Goal: Task Accomplishment & Management: Use online tool/utility

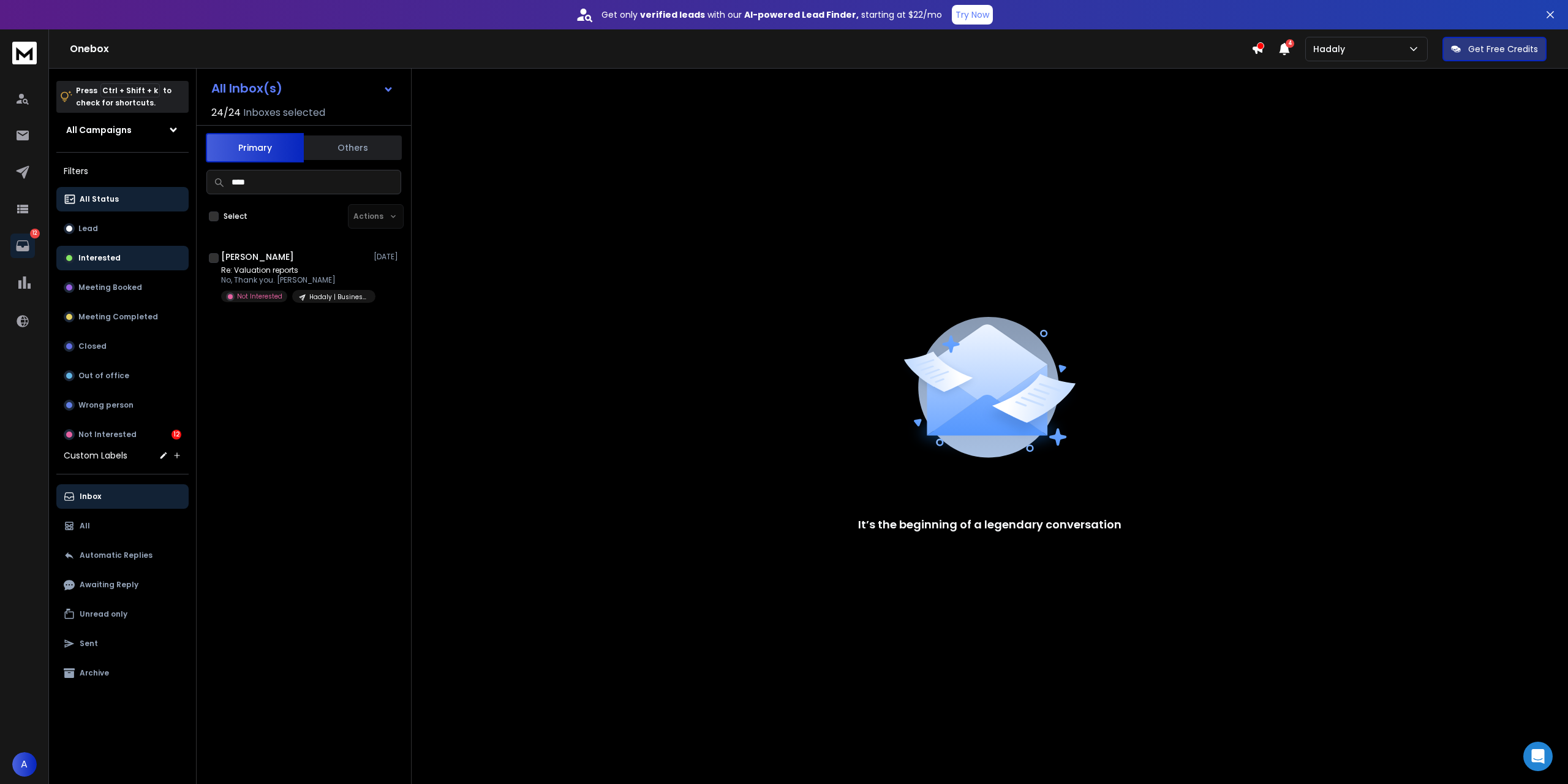
click at [127, 258] on button "Interested" at bounding box center [122, 258] width 132 height 25
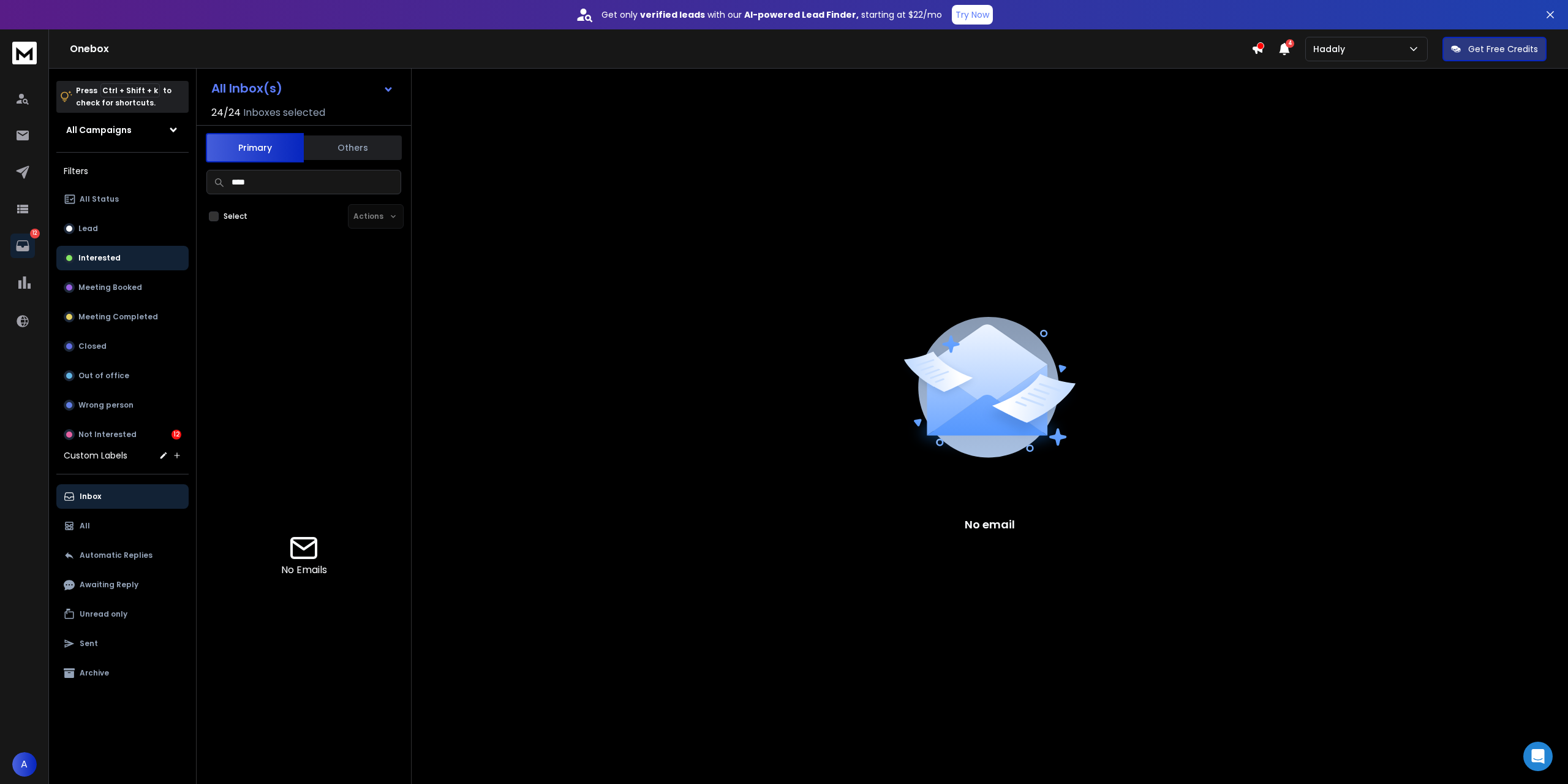
drag, startPoint x: 266, startPoint y: 180, endPoint x: 166, endPoint y: 184, distance: 100.1
click at [166, 184] on div "Press Ctrl + Shift + k to check for shortcuts. All Campaigns All Campaigns Filt…" at bounding box center [808, 460] width 1519 height 784
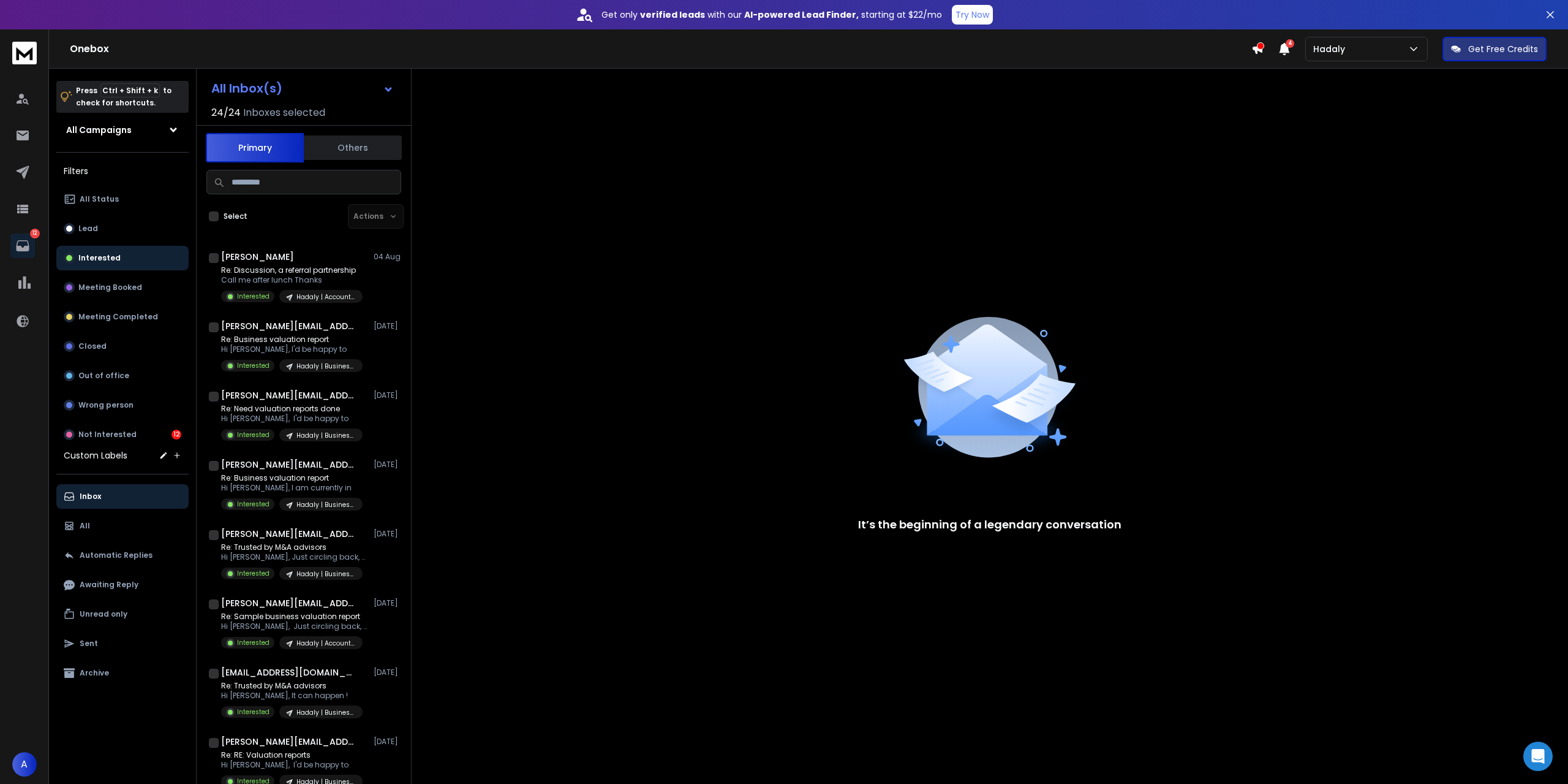
click at [166, 175] on h3 "Filters" at bounding box center [122, 171] width 132 height 17
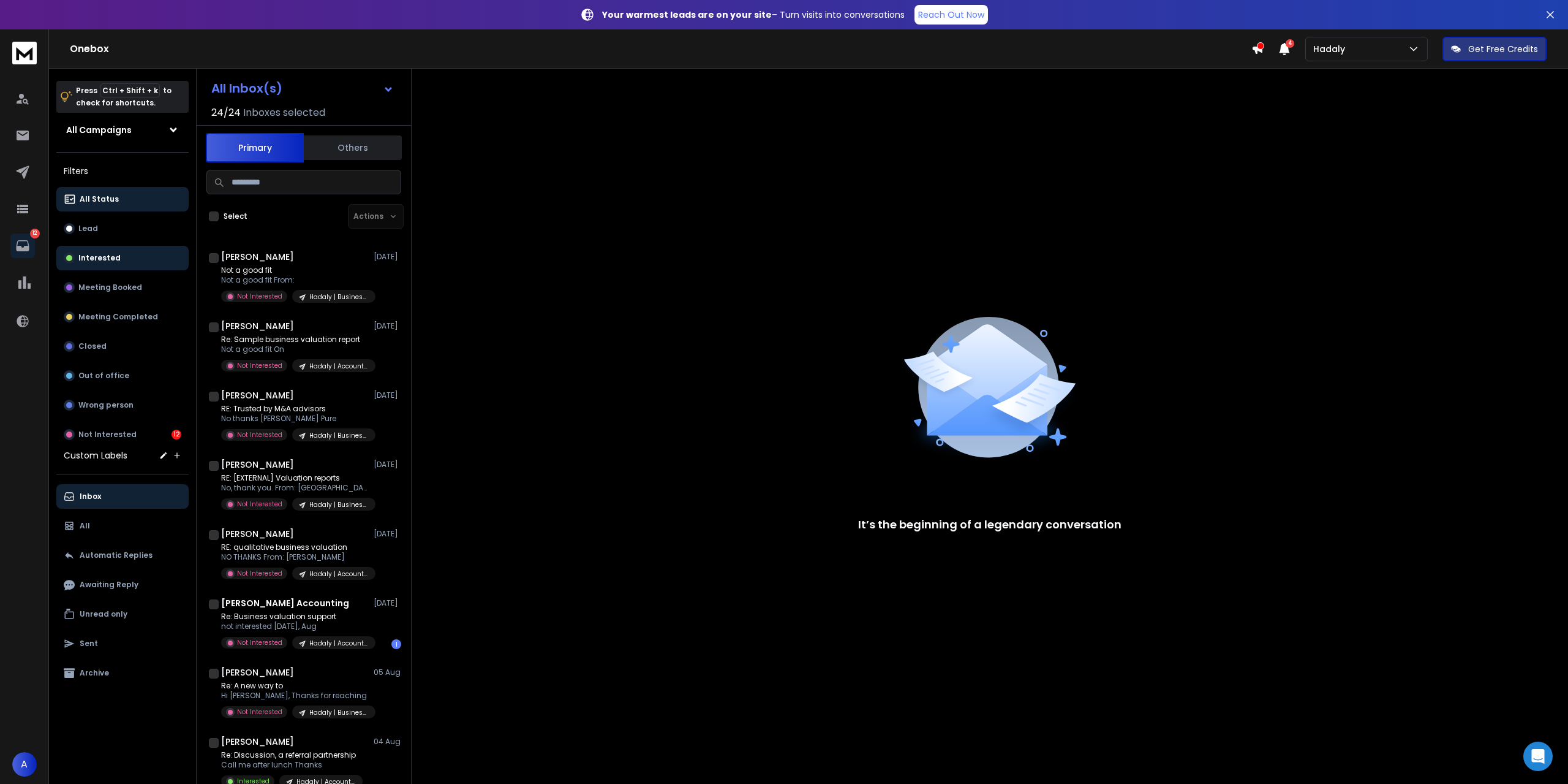
click at [114, 252] on button "Interested" at bounding box center [122, 258] width 132 height 25
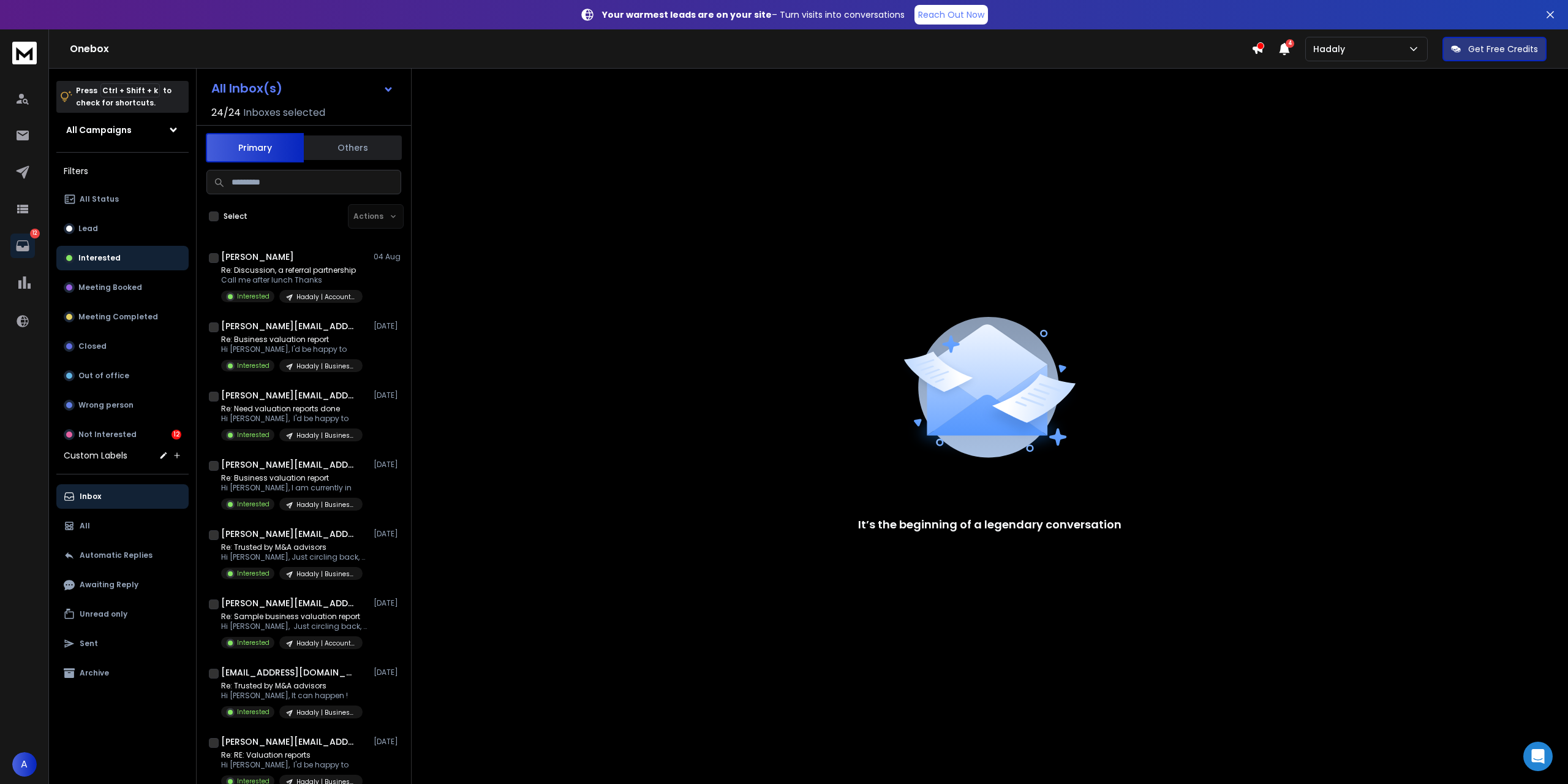
click at [1547, 10] on icon at bounding box center [1550, 15] width 11 height 11
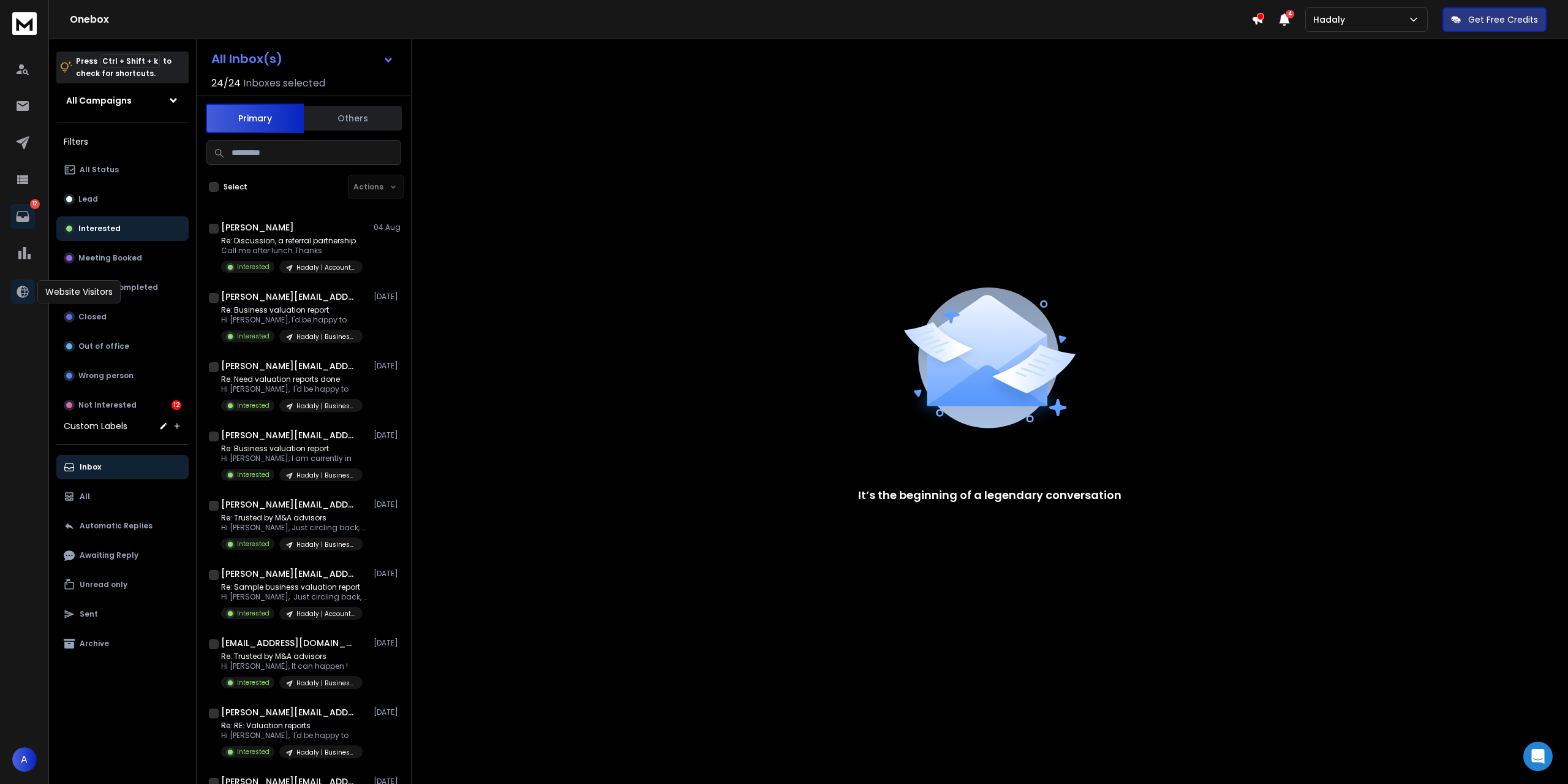
click at [17, 292] on icon at bounding box center [22, 291] width 12 height 12
